Goal: Task Accomplishment & Management: Manage account settings

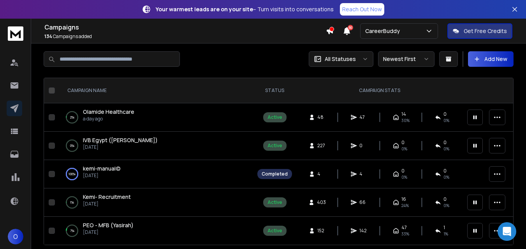
click at [118, 116] on p "a day ago" at bounding box center [108, 119] width 51 height 6
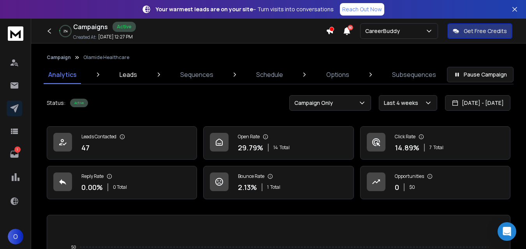
click at [126, 69] on link "Leads" at bounding box center [128, 74] width 27 height 19
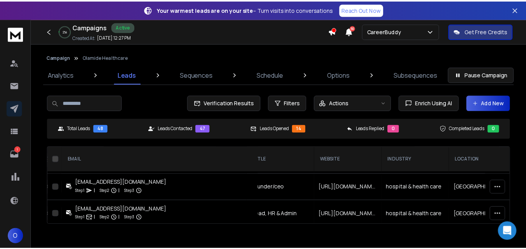
scroll to position [159, 244]
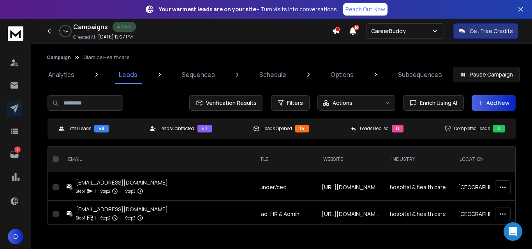
click at [483, 102] on icon at bounding box center [479, 102] width 5 height 5
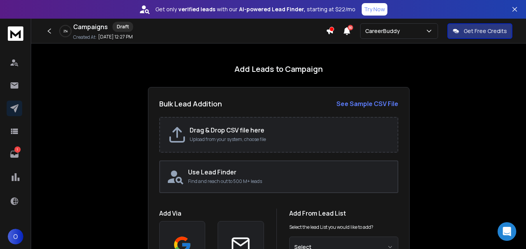
click at [310, 134] on h2 "Drag & Drop CSV file here" at bounding box center [290, 130] width 200 height 9
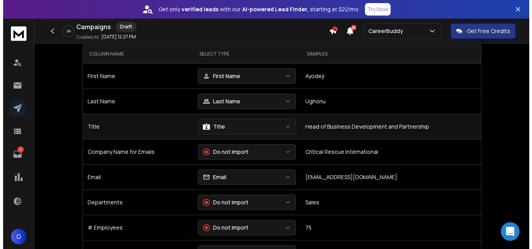
scroll to position [122, 0]
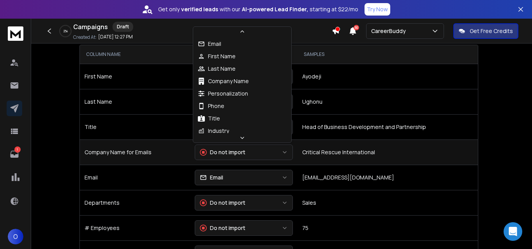
click at [253, 154] on button "Do not import" at bounding box center [244, 153] width 98 height 16
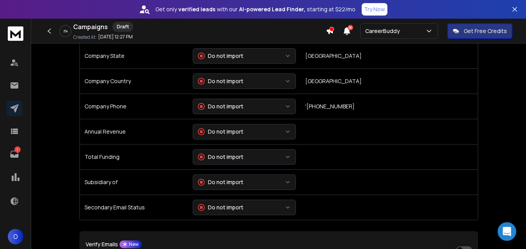
scroll to position [563, 0]
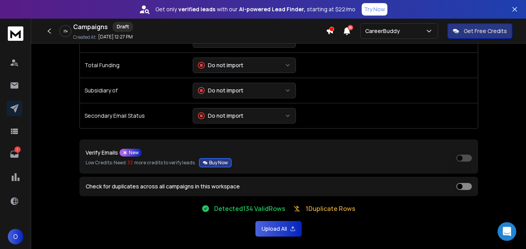
click at [272, 231] on button "Upload All" at bounding box center [278, 229] width 46 height 16
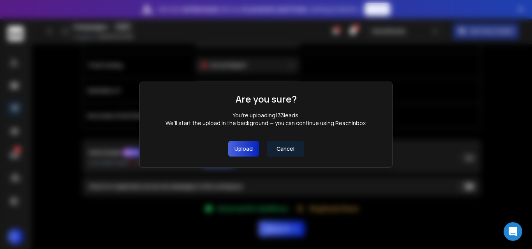
click at [248, 155] on button "Upload" at bounding box center [243, 149] width 31 height 16
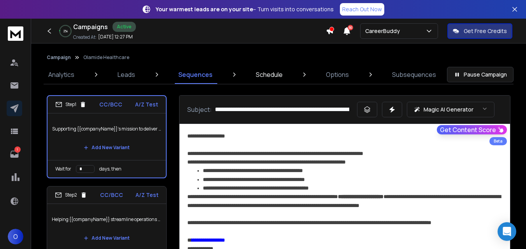
click at [271, 79] on p "Schedule" at bounding box center [269, 74] width 27 height 9
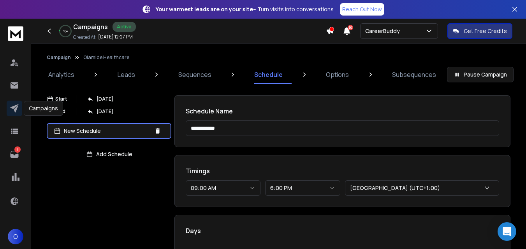
click at [18, 107] on icon at bounding box center [14, 108] width 9 height 9
